Goal: Task Accomplishment & Management: Manage account settings

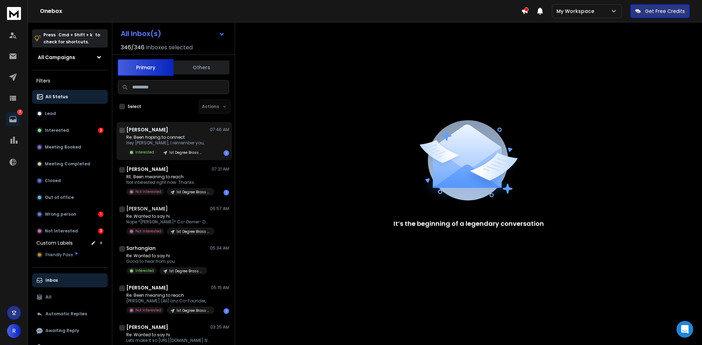
click at [177, 136] on p "Re: Been hoping to connect" at bounding box center [166, 138] width 81 height 6
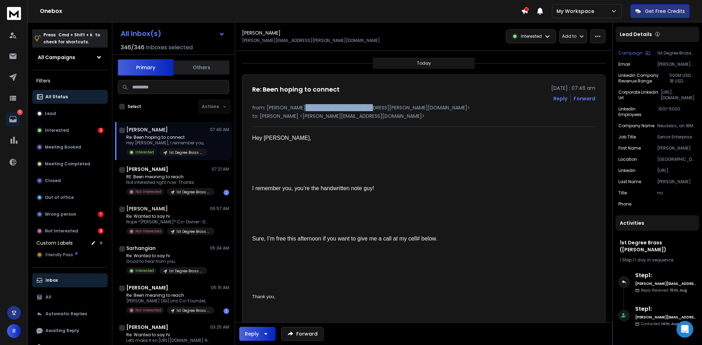
drag, startPoint x: 303, startPoint y: 106, endPoint x: 371, endPoint y: 105, distance: 68.2
click at [371, 105] on p "from: Aaron Rocha <Aaron.Rocha@neudesic.com>" at bounding box center [423, 107] width 343 height 7
copy p "Aaron.Rocha@neudesic.com"
click at [84, 133] on button "Interested 2" at bounding box center [70, 131] width 76 height 14
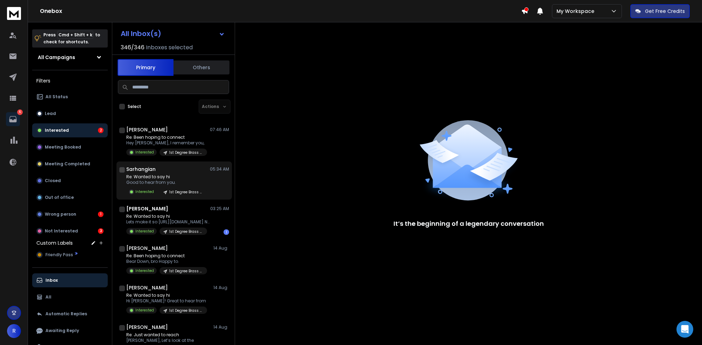
click at [187, 170] on div "Sarhangian 05:34 AM" at bounding box center [177, 169] width 103 height 7
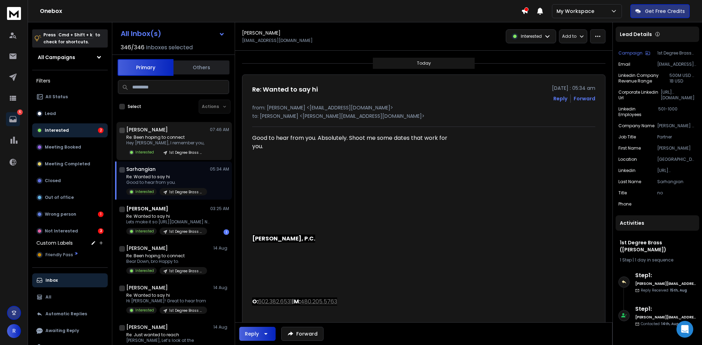
click at [155, 135] on p "Re: Been hoping to connect" at bounding box center [166, 138] width 81 height 6
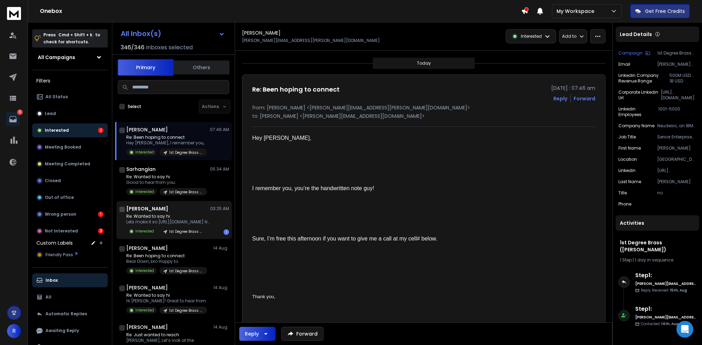
click at [182, 215] on p "Re: Wanted to say hi" at bounding box center [168, 217] width 84 height 6
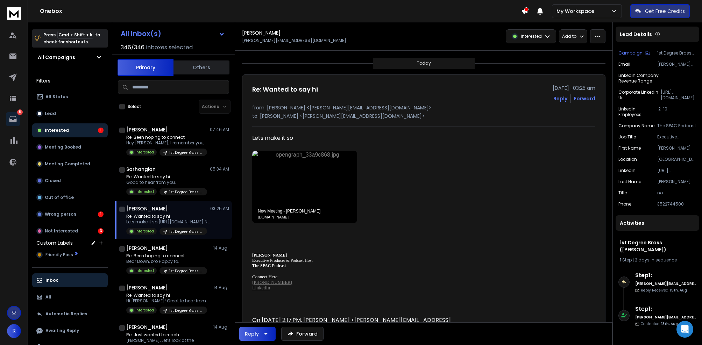
click at [268, 290] on div "Joshua Wilson Executive Producer & Podcast Host The SPAC Podcast Connect Here: …" at bounding box center [354, 266] width 204 height 65
click at [266, 288] on link "LinkedIn" at bounding box center [261, 288] width 18 height 5
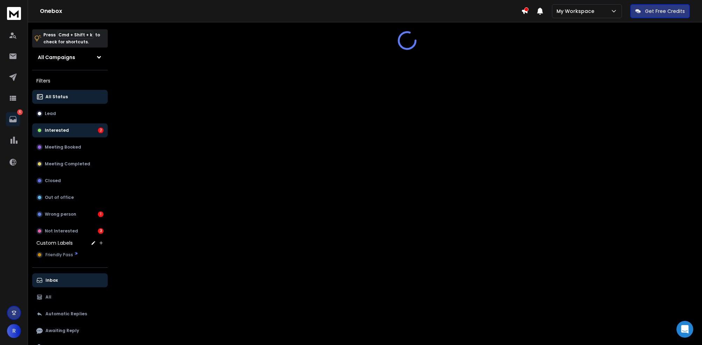
click at [77, 130] on button "Interested 2" at bounding box center [70, 131] width 76 height 14
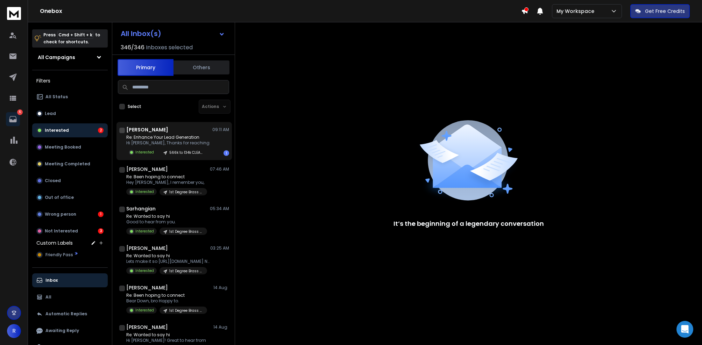
click at [174, 131] on div "[PERSON_NAME] 09:11 AM" at bounding box center [177, 129] width 103 height 7
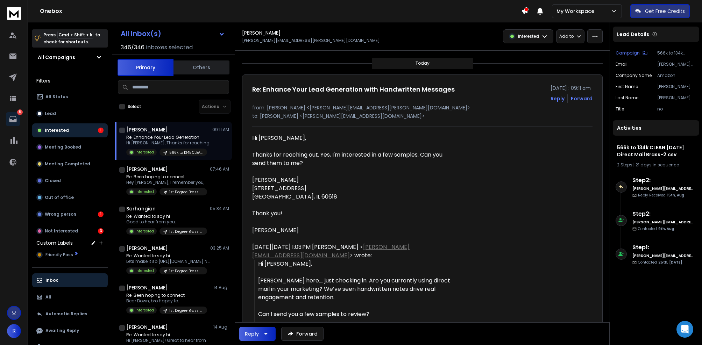
drag, startPoint x: 250, startPoint y: 134, endPoint x: 254, endPoint y: 136, distance: 4.5
click at [254, 136] on div "Re: Enhance Your Lead Generation with Handwritten Messages 15 August 2025 : 09:…" at bounding box center [422, 343] width 361 height 537
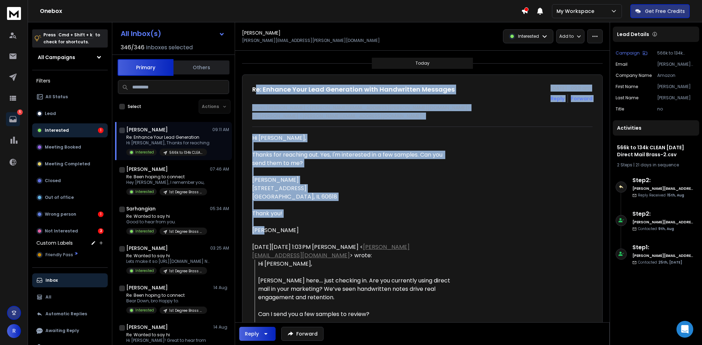
drag, startPoint x: 255, startPoint y: 86, endPoint x: 355, endPoint y: 232, distance: 176.8
click at [355, 232] on div "Re: Enhance Your Lead Generation with Handwritten Messages 15 August 2025 : 09:…" at bounding box center [422, 343] width 340 height 517
copy div "e: Enhance Your Lead Generation with Handwritten Messages 15 August 2025 : 09:1…"
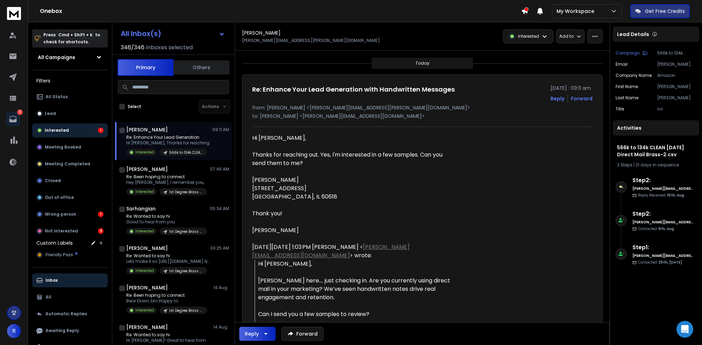
click at [170, 142] on p "Hi [PERSON_NAME], Thanks for reaching" at bounding box center [167, 143] width 83 height 6
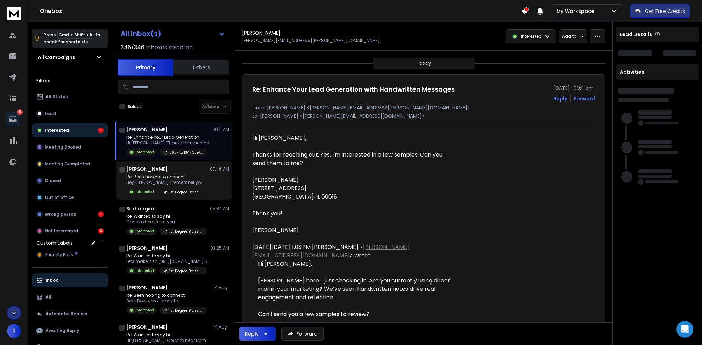
click at [163, 182] on p "Hey [PERSON_NAME], I remember you," at bounding box center [166, 183] width 81 height 6
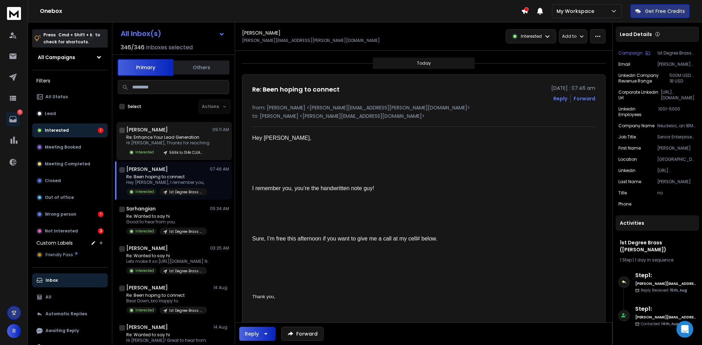
click at [173, 138] on p "Re: Enhance Your Lead Generation" at bounding box center [167, 138] width 83 height 6
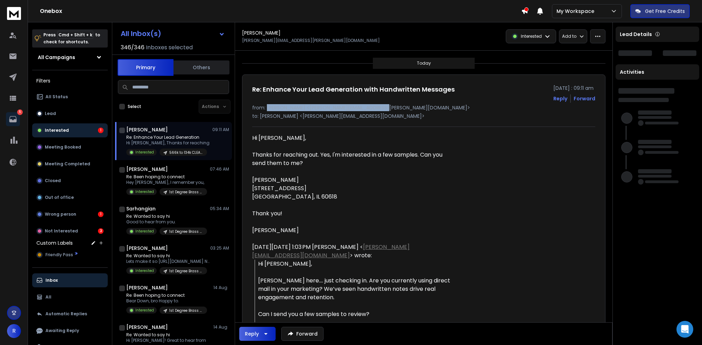
drag, startPoint x: 266, startPoint y: 107, endPoint x: 394, endPoint y: 106, distance: 128.4
click at [394, 106] on p "from: Ryan McClintock <mcclintock.ryan@gmail.com>" at bounding box center [423, 107] width 343 height 7
copy p "Ryan McClintock <mcclintock.ryan@gmail.com>"
click at [166, 130] on h1 "[PERSON_NAME]" at bounding box center [147, 129] width 42 height 7
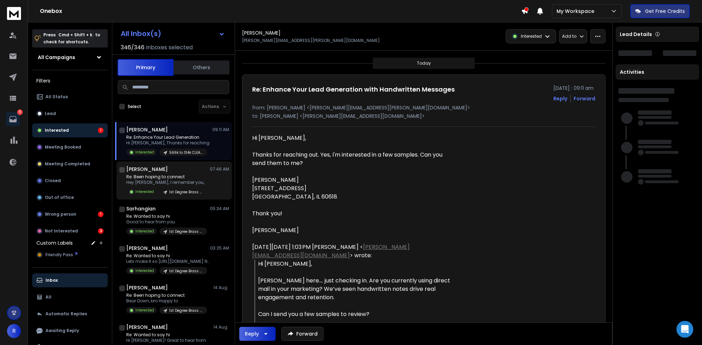
click at [165, 177] on p "Re: Been hoping to connect" at bounding box center [166, 177] width 81 height 6
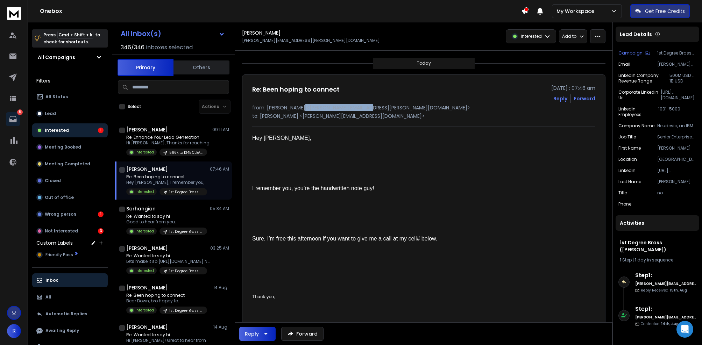
drag, startPoint x: 302, startPoint y: 107, endPoint x: 374, endPoint y: 105, distance: 71.7
click at [374, 105] on p "from: Aaron Rocha <Aaron.Rocha@neudesic.com>" at bounding box center [423, 107] width 343 height 7
copy p "Aaron.Rocha@neudesic.com"
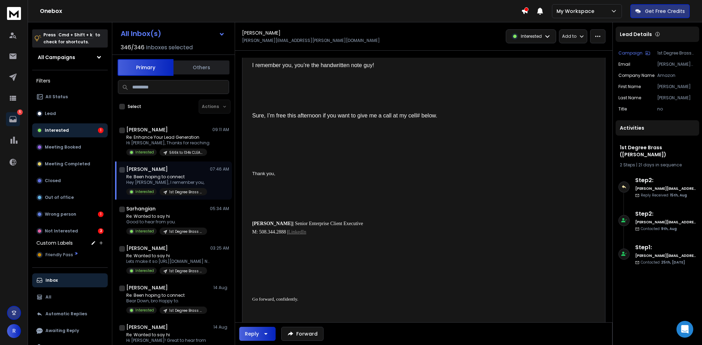
scroll to position [138, 0]
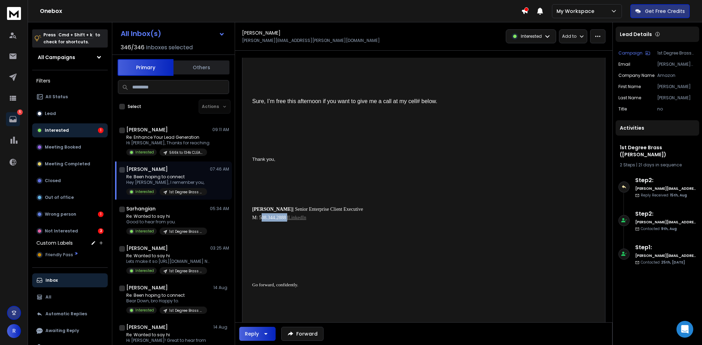
drag, startPoint x: 260, startPoint y: 258, endPoint x: 286, endPoint y: 257, distance: 25.2
click at [286, 220] on span "Aaron Rocha | Senior Enterprise Client Executive M: 508.344.2888 |" at bounding box center [307, 214] width 111 height 14
copy span "508.344.2888"
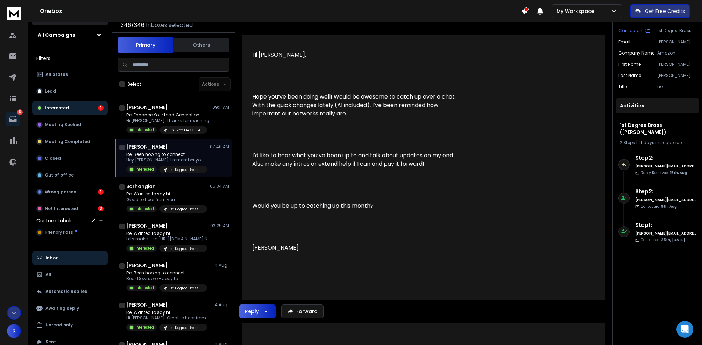
scroll to position [928, 0]
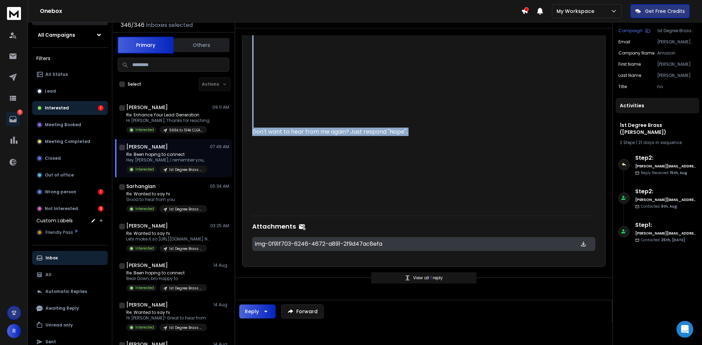
drag, startPoint x: 252, startPoint y: 146, endPoint x: 450, endPoint y: 144, distance: 198.1
copy div "Hey Rick, I remember you, you’re the handwritten note guy! Sure, I’m free this …"
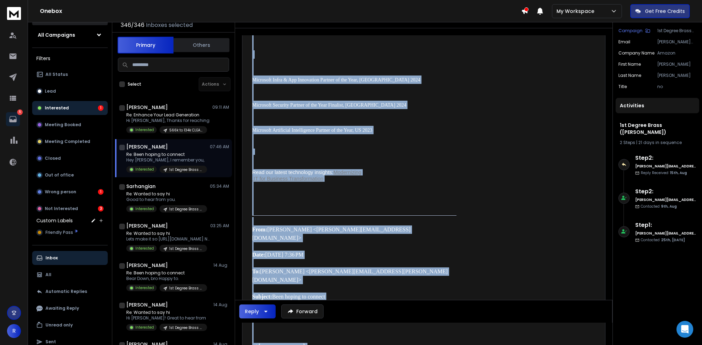
scroll to position [0, 0]
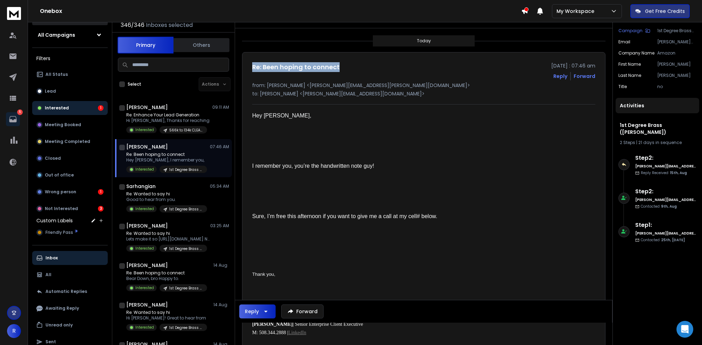
drag, startPoint x: 250, startPoint y: 67, endPoint x: 347, endPoint y: 66, distance: 97.3
copy h1 "Re: Been hoping to connect"
drag, startPoint x: 301, startPoint y: 84, endPoint x: 373, endPoint y: 85, distance: 72.1
click at [373, 85] on p "from: Aaron Rocha <Aaron.Rocha@neudesic.com>" at bounding box center [423, 85] width 343 height 7
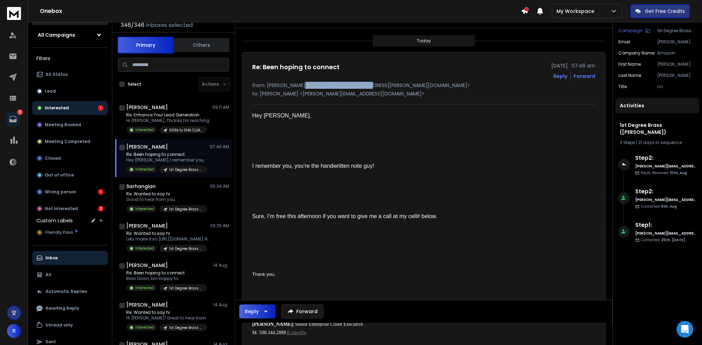
copy p "Aaron.Rocha@neudesic.com"
click at [76, 103] on button "Interested 1" at bounding box center [70, 108] width 76 height 14
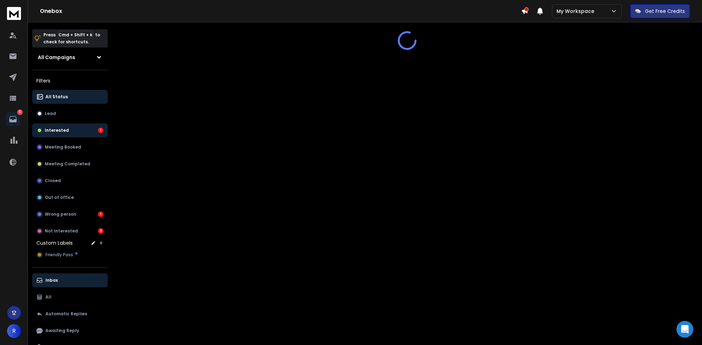
click at [38, 128] on span at bounding box center [39, 130] width 6 height 6
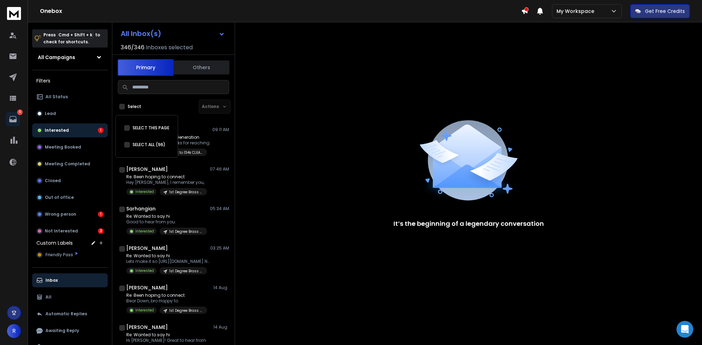
click at [123, 106] on button "SELECT THIS PAGE" at bounding box center [122, 107] width 6 height 6
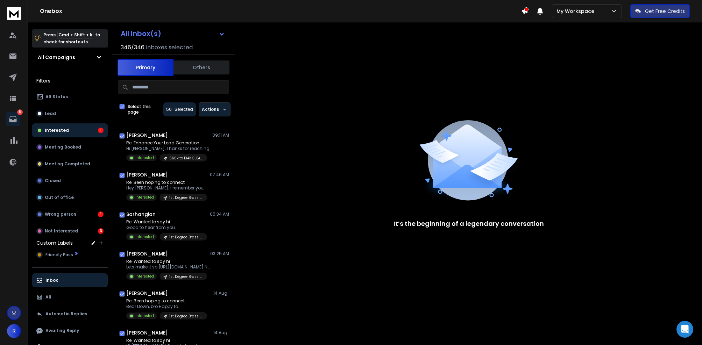
click at [222, 108] on icon "button" at bounding box center [225, 110] width 6 height 6
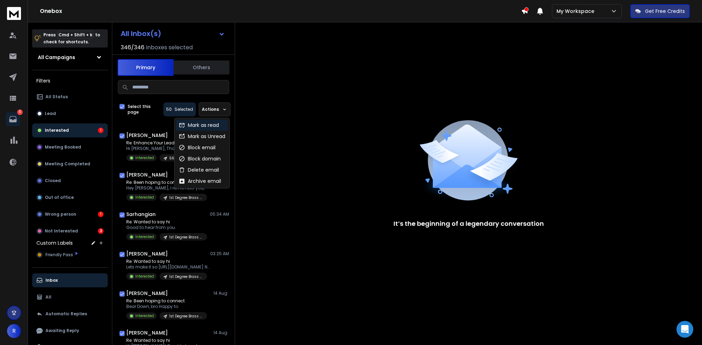
click at [216, 122] on div "Mark as read" at bounding box center [199, 125] width 40 height 7
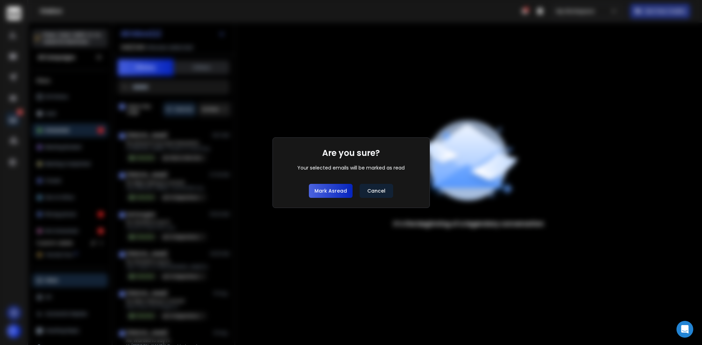
click at [334, 192] on p "Mark as read" at bounding box center [331, 191] width 33 height 7
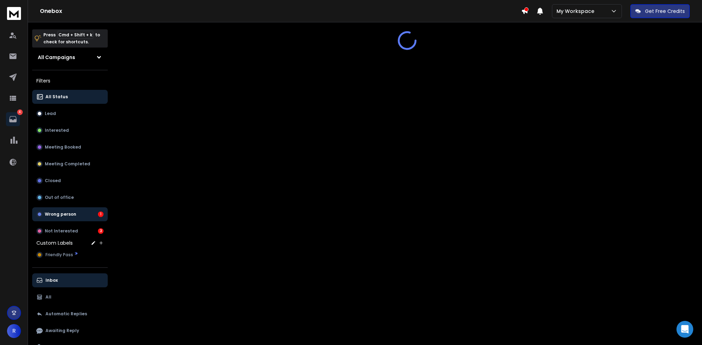
click at [78, 215] on button "Wrong person 1" at bounding box center [70, 215] width 76 height 14
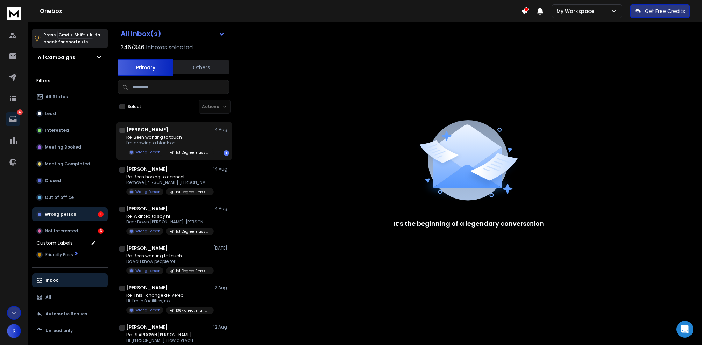
click at [188, 140] on p "Re: Been wanting to touch" at bounding box center [168, 138] width 84 height 6
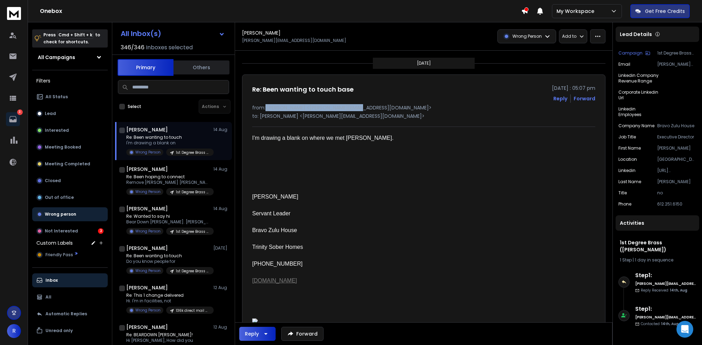
drag, startPoint x: 266, startPoint y: 105, endPoint x: 359, endPoint y: 107, distance: 93.8
click at [359, 107] on p "from: Tim Murray <tim@bravozuluhouse.org>" at bounding box center [423, 107] width 343 height 7
copy p "Tim Murray <tim@bravozuluhouse.org"
click at [64, 231] on p "Not Interested" at bounding box center [61, 231] width 33 height 6
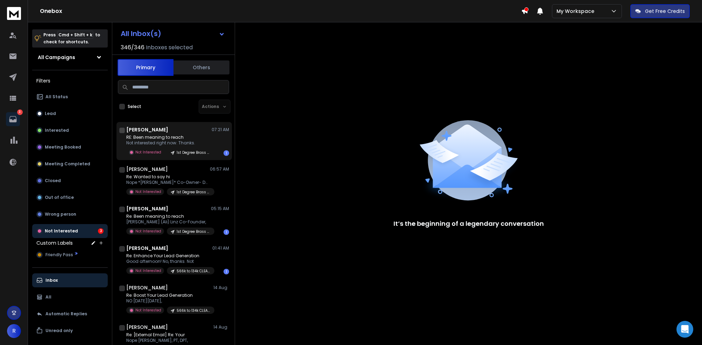
click at [185, 132] on div "Rhorer 07:21 AM" at bounding box center [177, 129] width 103 height 7
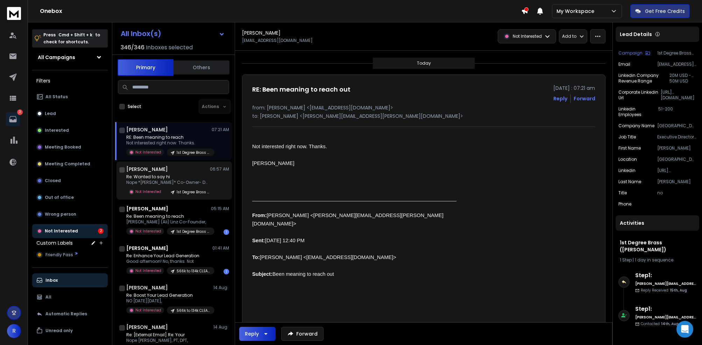
click at [179, 175] on p "Re: Wanted to say hi" at bounding box center [168, 177] width 84 height 6
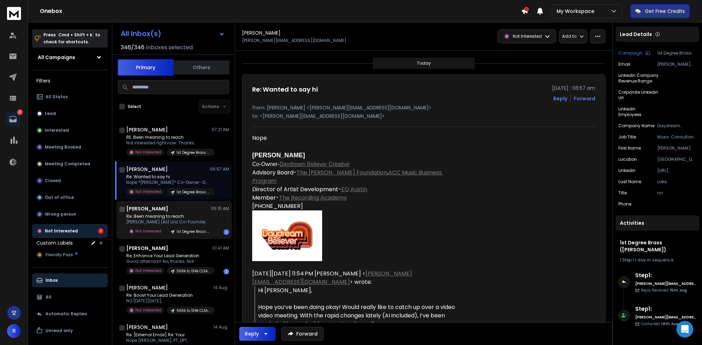
click at [163, 214] on p "Re: Been meaning to reach" at bounding box center [168, 217] width 84 height 6
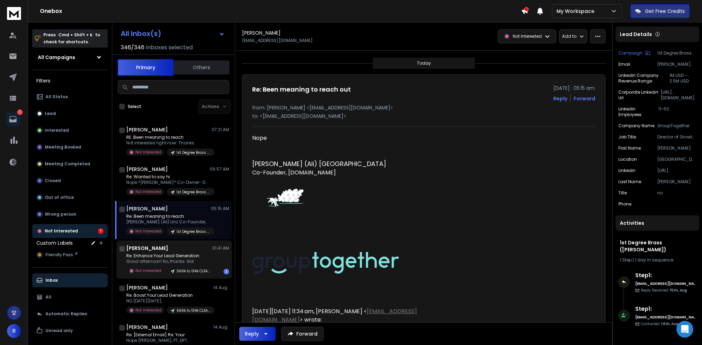
click at [161, 258] on p "Re: Enhance Your Lead Generation" at bounding box center [168, 256] width 84 height 6
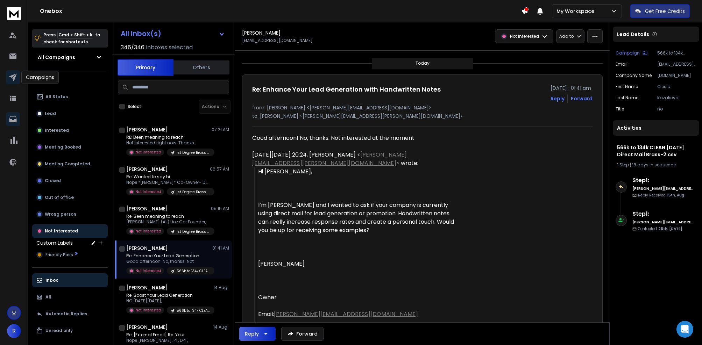
click at [17, 76] on link at bounding box center [13, 77] width 14 height 14
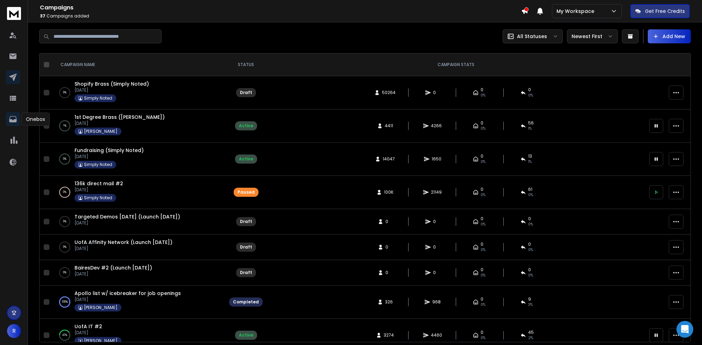
click at [15, 118] on icon at bounding box center [13, 119] width 8 height 8
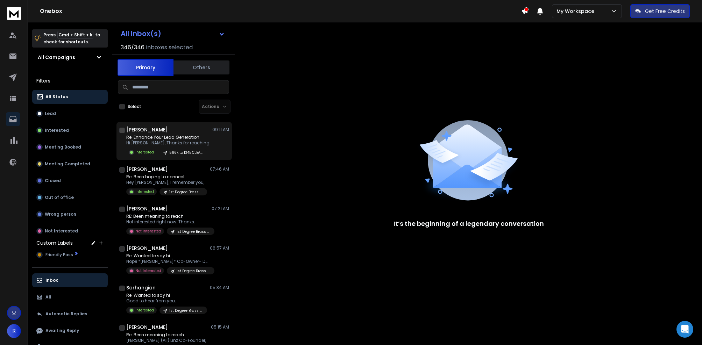
click at [209, 132] on div "[PERSON_NAME] 09:11 AM" at bounding box center [177, 129] width 103 height 7
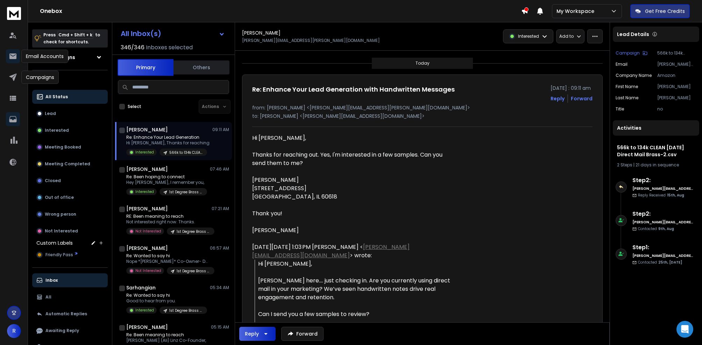
click at [13, 55] on icon at bounding box center [12, 57] width 7 height 6
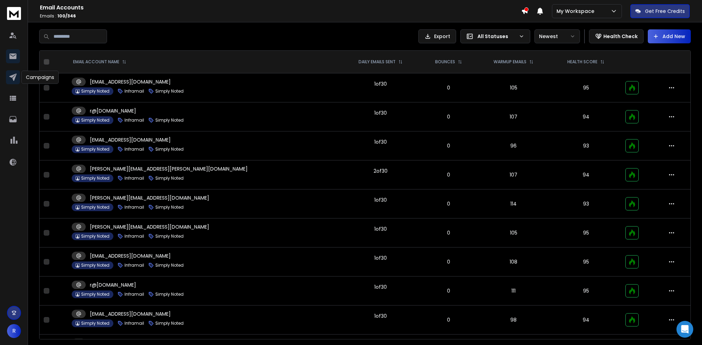
click at [14, 78] on icon at bounding box center [12, 76] width 7 height 7
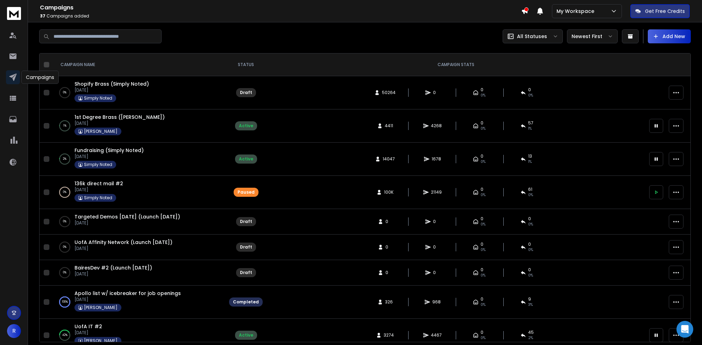
click at [13, 76] on icon at bounding box center [12, 76] width 7 height 7
click at [142, 119] on div "1 % 1st Degree Brass ([PERSON_NAME]) [DATE] [PERSON_NAME]" at bounding box center [138, 126] width 159 height 24
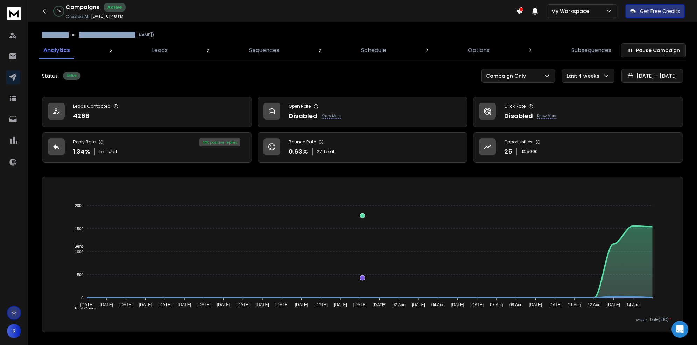
drag, startPoint x: 145, startPoint y: 36, endPoint x: 40, endPoint y: 32, distance: 105.4
click at [40, 32] on div "Campaign 1st Degree Brass ([PERSON_NAME])" at bounding box center [362, 34] width 647 height 11
copy div "Campaign 1st Degree Brass ([PERSON_NAME])"
click at [19, 80] on link at bounding box center [13, 77] width 14 height 14
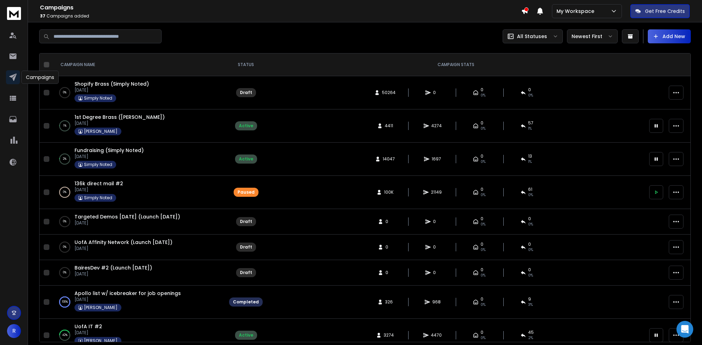
click at [16, 79] on icon at bounding box center [13, 77] width 8 height 8
click at [14, 77] on icon at bounding box center [12, 76] width 7 height 7
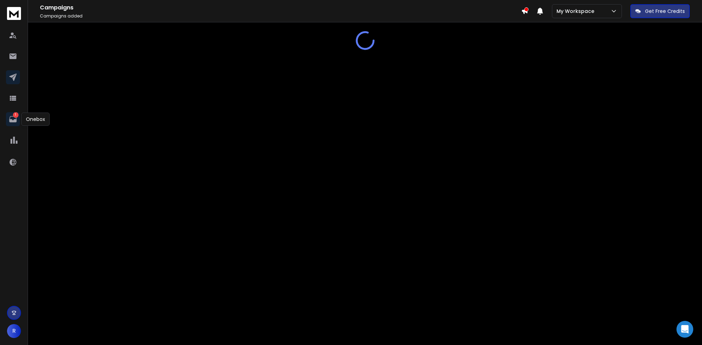
click at [10, 117] on icon at bounding box center [13, 119] width 8 height 8
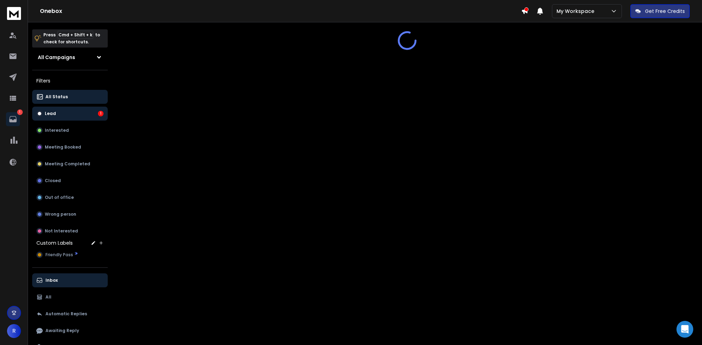
click at [59, 115] on button "Lead 1" at bounding box center [70, 114] width 76 height 14
click at [59, 112] on div "All Status Lead 1 Interested Meeting Booked Meeting Completed Closed Out of off…" at bounding box center [70, 164] width 76 height 148
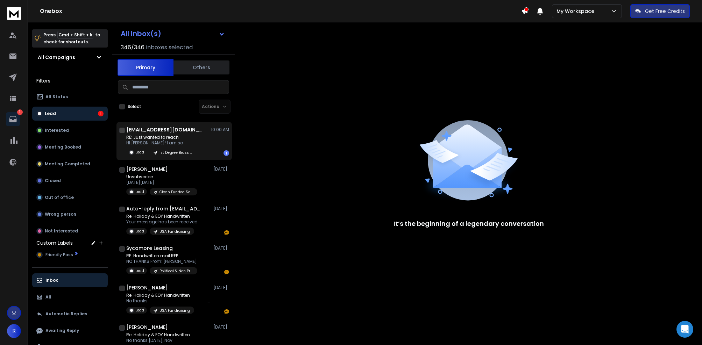
click at [179, 130] on h1 "[EMAIL_ADDRESS][DOMAIN_NAME]" at bounding box center [164, 129] width 77 height 7
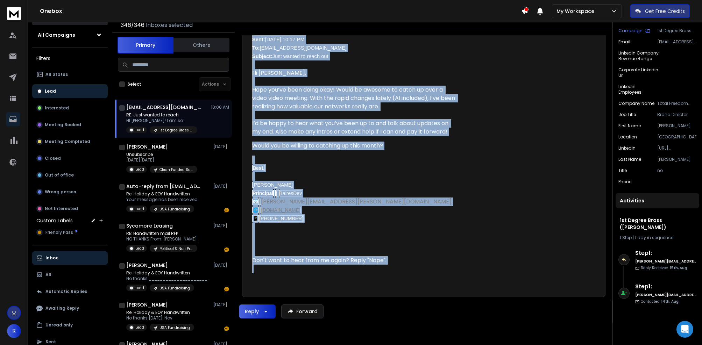
scroll to position [218, 0]
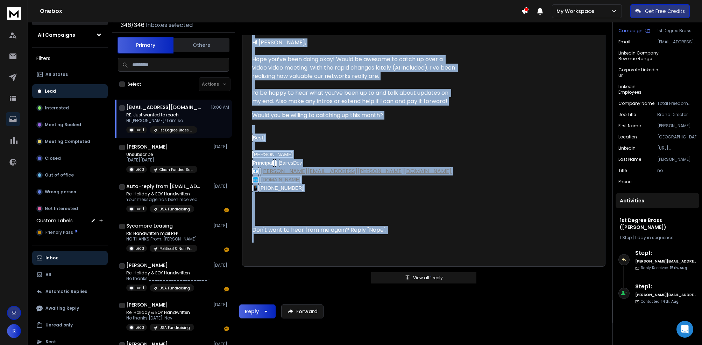
drag, startPoint x: 253, startPoint y: 121, endPoint x: 391, endPoint y: 190, distance: 154.5
click at [391, 190] on div "HI Rick! I am so happy you reached out! I am starting a new project as well and…" at bounding box center [354, 68] width 204 height 349
copy div "HI Rick! I am so happy you reached out! I am starting a new project as well and…"
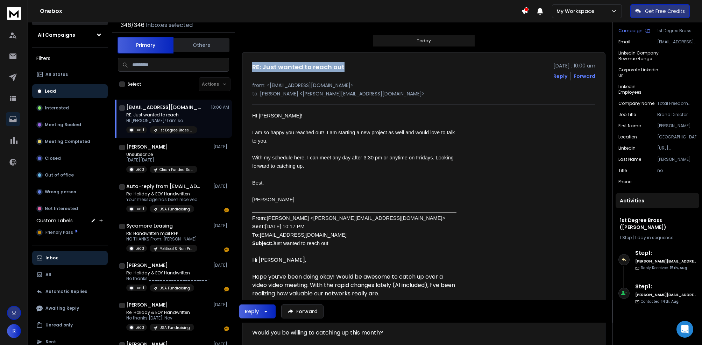
drag, startPoint x: 250, startPoint y: 65, endPoint x: 362, endPoint y: 66, distance: 112.0
click at [362, 66] on div "RE: Just wanted to reach out 15 August 2025 : 10:00 am Reply Forward from: <all…" at bounding box center [424, 268] width 364 height 433
copy h1 "RE: Just wanted to reach out"
drag, startPoint x: 270, startPoint y: 84, endPoint x: 352, endPoint y: 83, distance: 82.6
click at [352, 83] on p "from: <allisonc@totalfreedomdental.com>" at bounding box center [423, 85] width 343 height 7
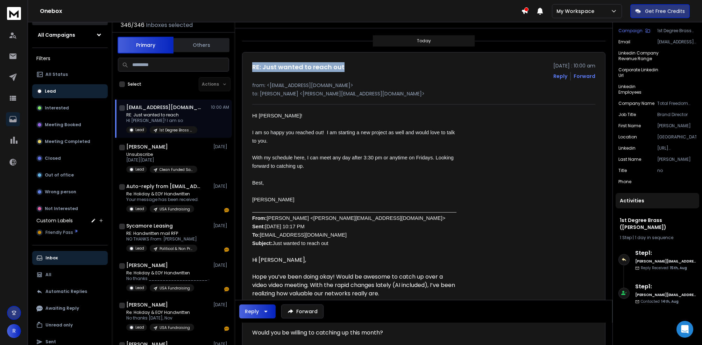
copy p "[EMAIL_ADDRESS][DOMAIN_NAME]"
click at [162, 107] on h1 "[EMAIL_ADDRESS][DOMAIN_NAME]" at bounding box center [164, 107] width 77 height 7
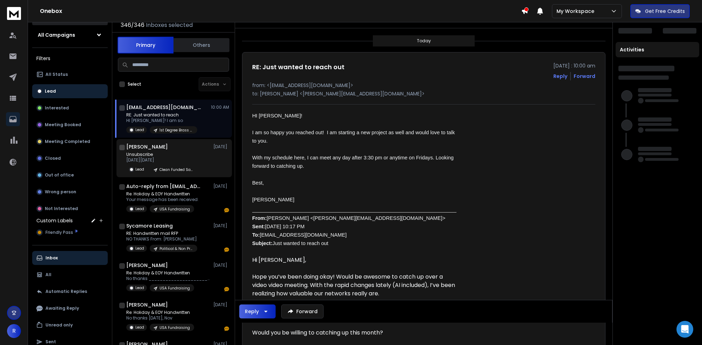
click at [158, 148] on h1 "Chris Castaldo" at bounding box center [147, 146] width 42 height 7
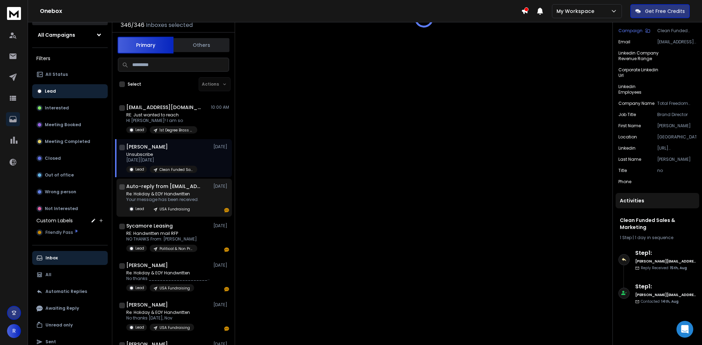
click at [157, 190] on div "Auto-reply from uwtc@neohio.twcbc.com 11 Dec, 2024" at bounding box center [177, 186] width 103 height 7
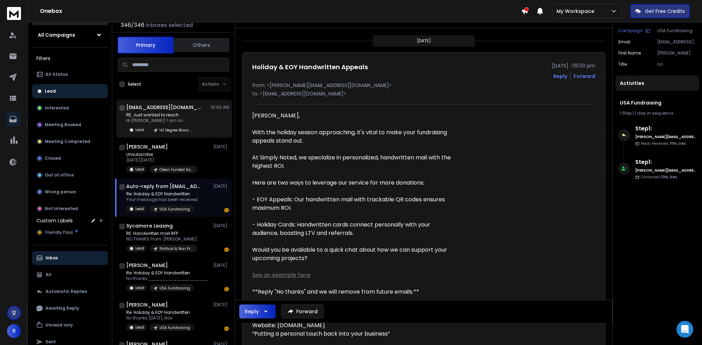
click at [177, 119] on p "HI [PERSON_NAME]! I am so" at bounding box center [161, 121] width 71 height 6
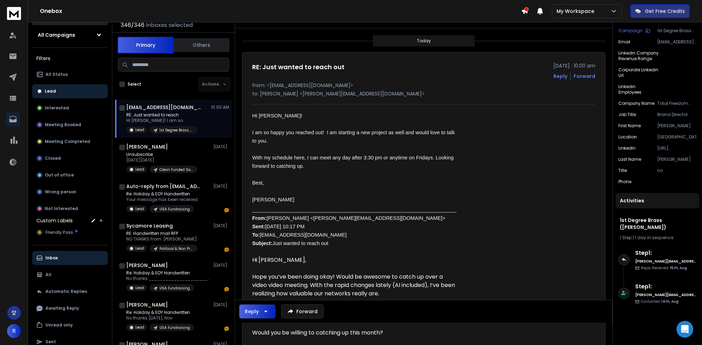
click at [196, 103] on div "allisonc@totalfreedomdental.com 10:00 AM RE: Just wanted to reach HI Rick! I am…" at bounding box center [174, 119] width 115 height 38
click at [124, 108] on button "button" at bounding box center [122, 108] width 6 height 6
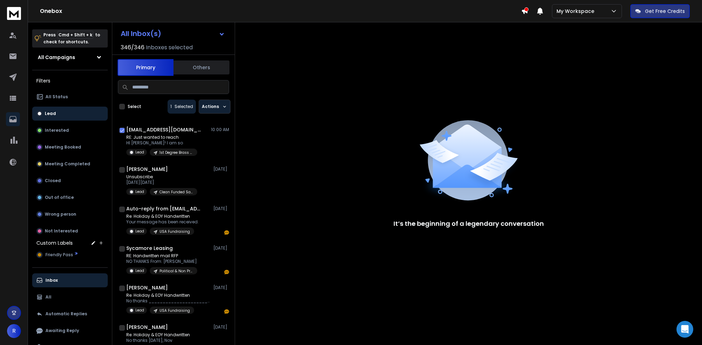
click at [215, 84] on div "Select 1 Selected Actions allisonc@totalfreedomdental.com 10:00 AM RE: Just wan…" at bounding box center [173, 212] width 122 height 271
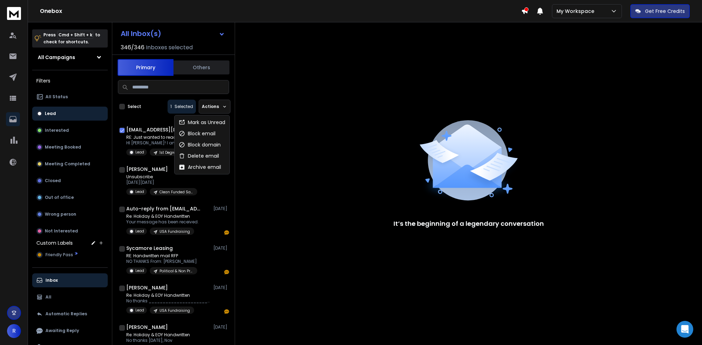
click at [149, 104] on div "Select 1 Selected Actions" at bounding box center [173, 105] width 122 height 17
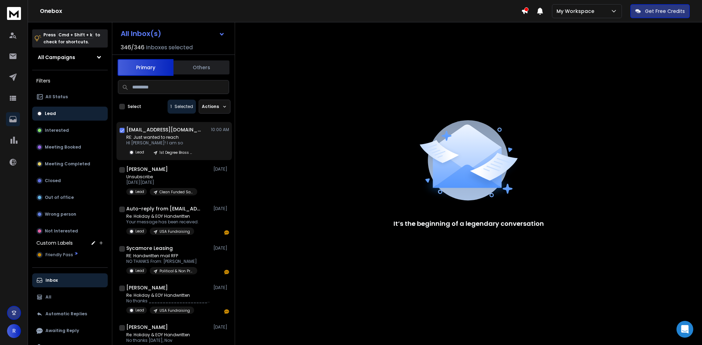
click at [185, 130] on h1 "[EMAIL_ADDRESS][DOMAIN_NAME]" at bounding box center [164, 129] width 77 height 7
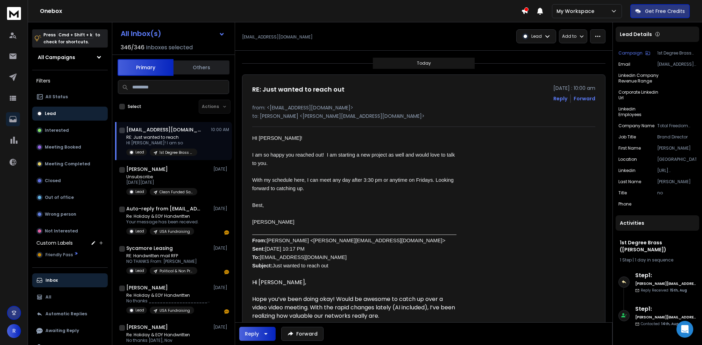
click at [596, 40] on button "button" at bounding box center [597, 36] width 15 height 14
click at [161, 155] on div "1st Degree Brass ([PERSON_NAME])" at bounding box center [174, 152] width 48 height 7
click at [153, 142] on p "HI [PERSON_NAME]! I am so" at bounding box center [161, 143] width 71 height 6
click at [122, 133] on button "button" at bounding box center [122, 131] width 6 height 6
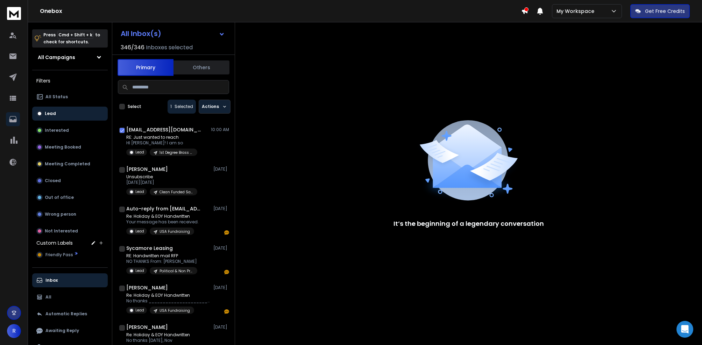
click at [212, 105] on p "Actions" at bounding box center [210, 107] width 17 height 6
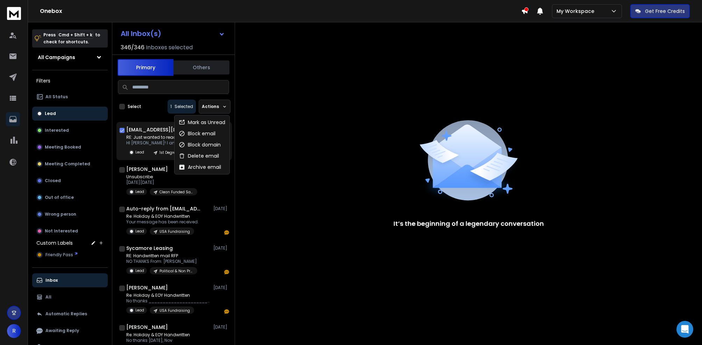
click at [145, 136] on p "RE: Just wanted to reach" at bounding box center [161, 138] width 71 height 6
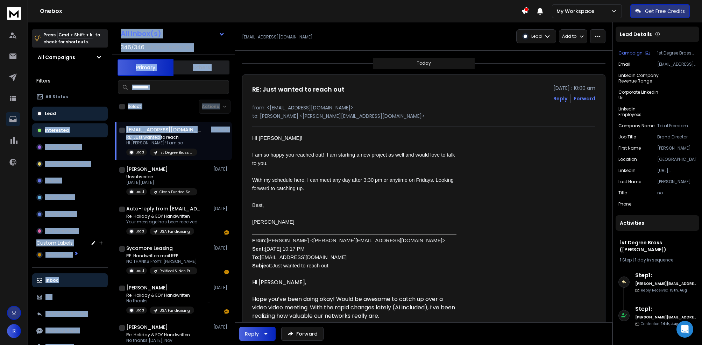
drag, startPoint x: 160, startPoint y: 139, endPoint x: 43, endPoint y: 133, distance: 117.7
click at [43, 133] on div "Press Cmd + Shift + k to check for shortcuts. All Campaigns All Campaigns Filte…" at bounding box center [365, 194] width 674 height 345
click at [179, 129] on h1 "[EMAIL_ADDRESS][DOMAIN_NAME]" at bounding box center [164, 129] width 77 height 7
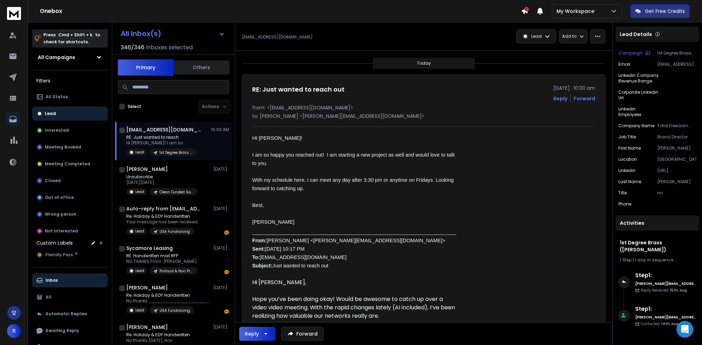
click at [124, 131] on button "button" at bounding box center [122, 131] width 6 height 6
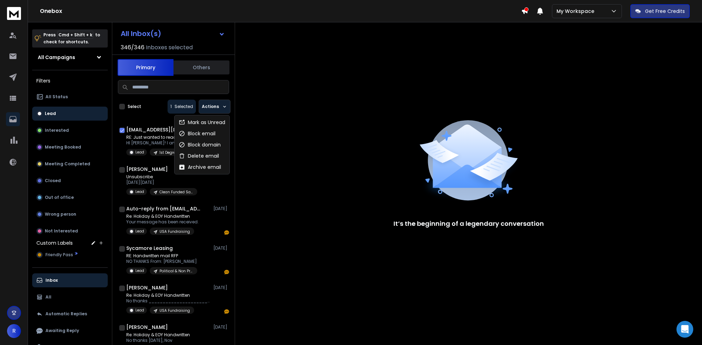
click at [218, 109] on p "Actions" at bounding box center [210, 107] width 17 height 6
click at [142, 141] on p "HI [PERSON_NAME]! I am so" at bounding box center [161, 143] width 71 height 6
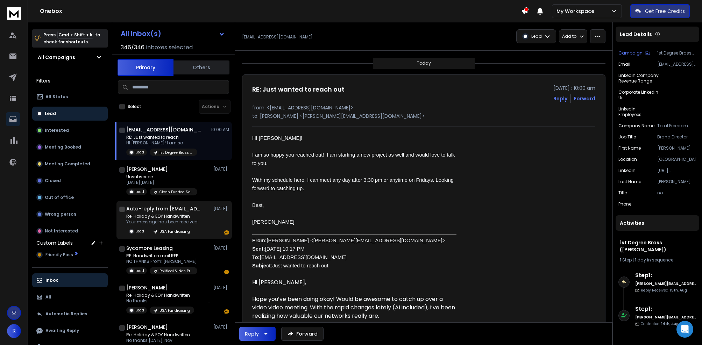
scroll to position [3, 0]
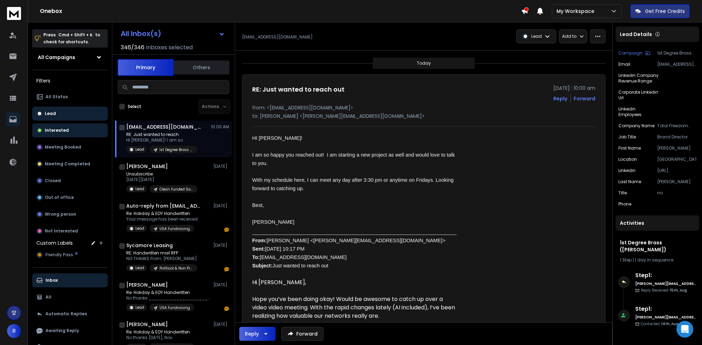
click at [57, 127] on button "Interested" at bounding box center [70, 131] width 76 height 14
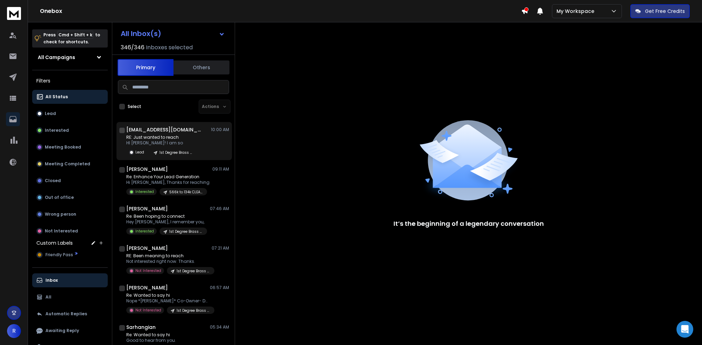
click at [178, 134] on div "[EMAIL_ADDRESS][DOMAIN_NAME] 10:00 AM RE: Just wanted to reach HI [PERSON_NAME]…" at bounding box center [177, 141] width 103 height 30
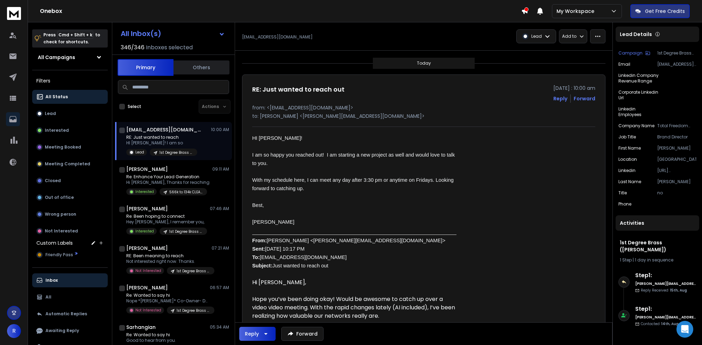
click at [138, 154] on p "Lead" at bounding box center [139, 152] width 9 height 5
click at [138, 153] on p "Lead" at bounding box center [139, 152] width 9 height 5
click at [17, 78] on icon at bounding box center [13, 77] width 8 height 8
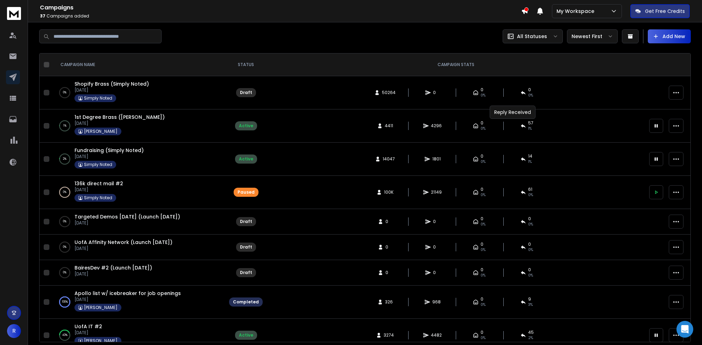
click at [528, 123] on span "57" at bounding box center [530, 123] width 5 height 6
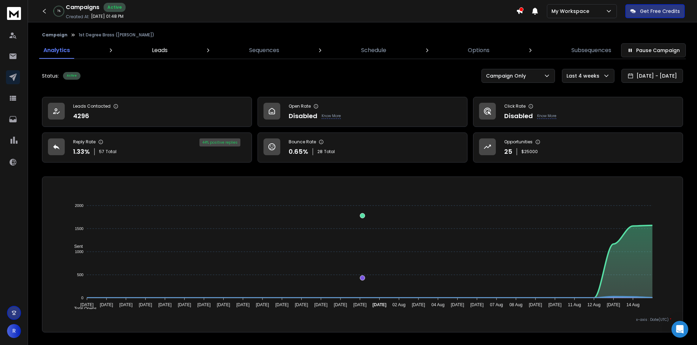
click at [161, 51] on p "Leads" at bounding box center [160, 50] width 16 height 8
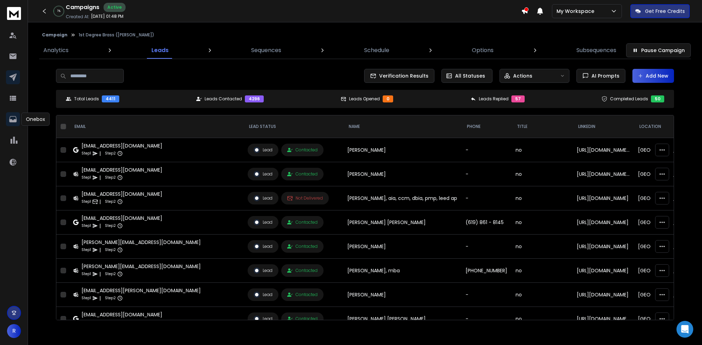
click at [16, 117] on icon at bounding box center [13, 119] width 8 height 8
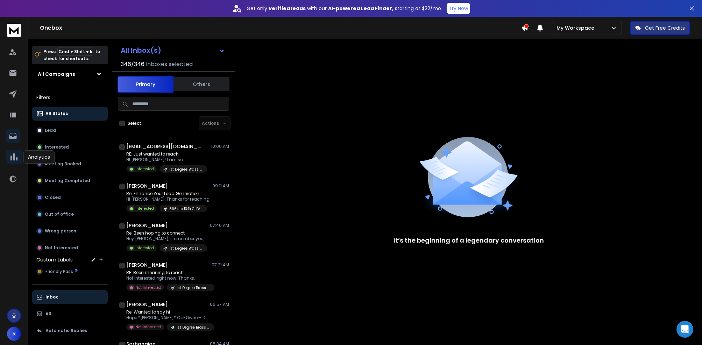
click at [15, 155] on icon at bounding box center [14, 157] width 10 height 10
